Goal: Task Accomplishment & Management: Manage account settings

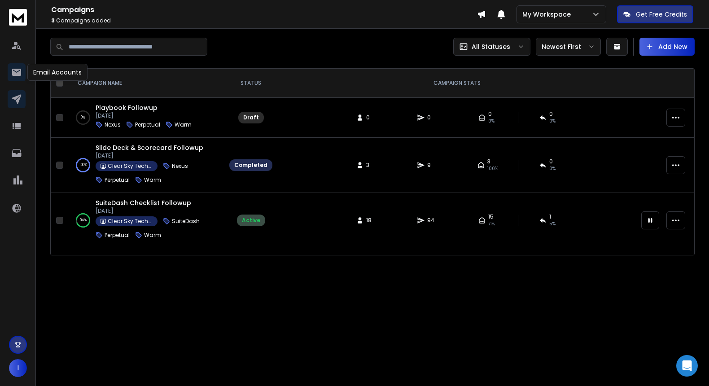
click at [17, 70] on icon at bounding box center [16, 72] width 9 height 7
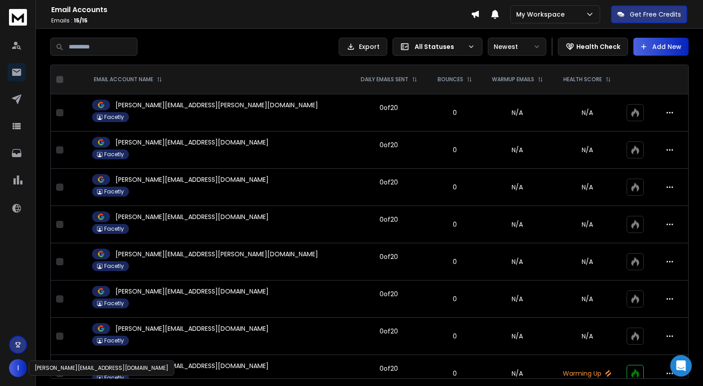
click at [18, 372] on span "I" at bounding box center [18, 368] width 18 height 18
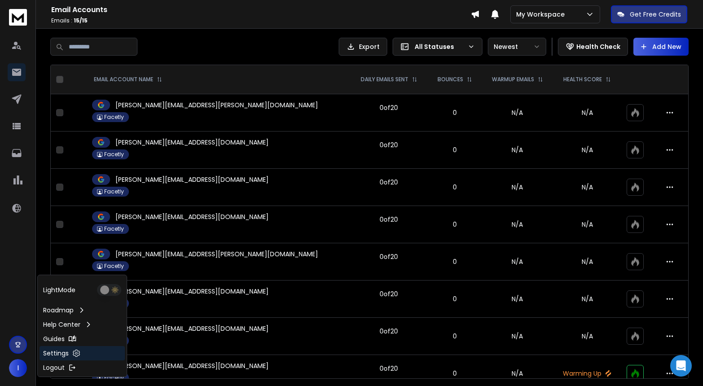
click at [61, 352] on p "Settings" at bounding box center [56, 353] width 26 height 9
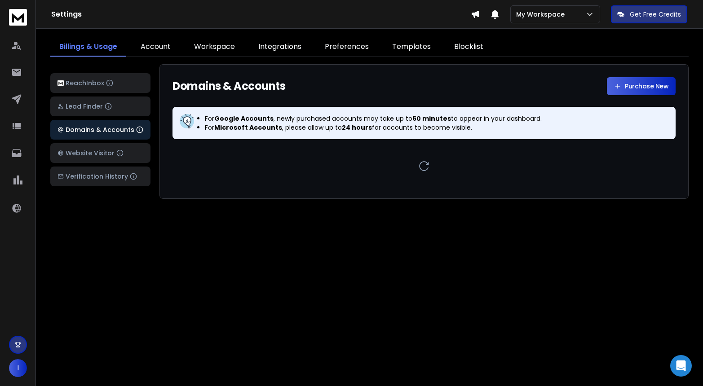
click at [100, 129] on button "Domains & Accounts" at bounding box center [100, 130] width 100 height 20
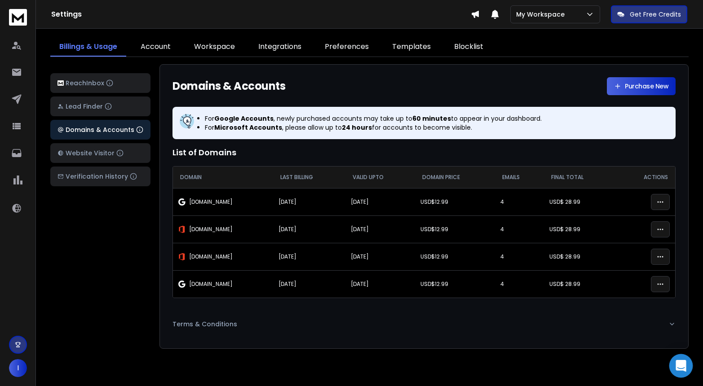
click at [678, 368] on icon "Open Intercom Messenger" at bounding box center [681, 366] width 12 height 12
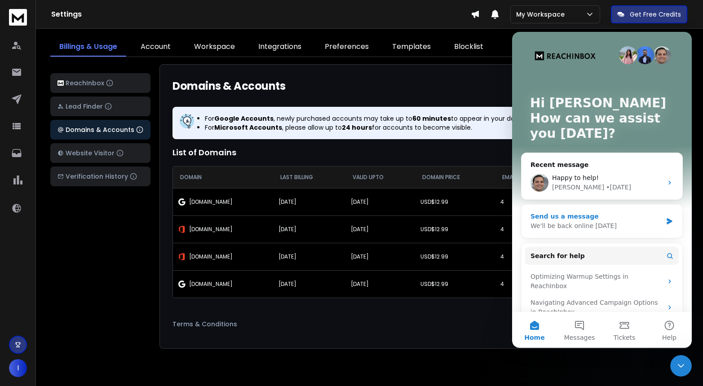
click at [573, 222] on div "We'll be back online [DATE]" at bounding box center [596, 225] width 132 height 9
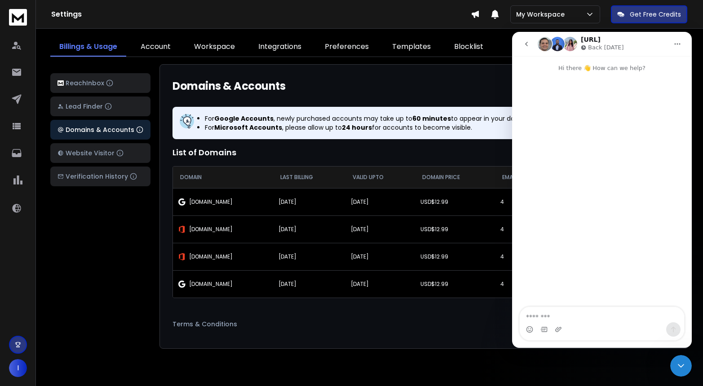
click at [577, 313] on textarea "Message…" at bounding box center [601, 314] width 164 height 15
type textarea "******"
click at [682, 362] on icon "Close Intercom Messenger" at bounding box center [680, 365] width 11 height 11
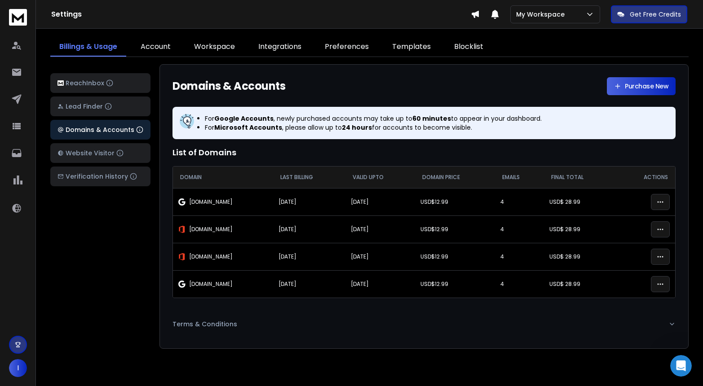
click at [126, 284] on div "ReachInbox Lead Finder Domains & Accounts Website Visitor Verification History …" at bounding box center [369, 221] width 638 height 314
click at [19, 74] on icon at bounding box center [16, 72] width 9 height 7
